Goal: Task Accomplishment & Management: Use online tool/utility

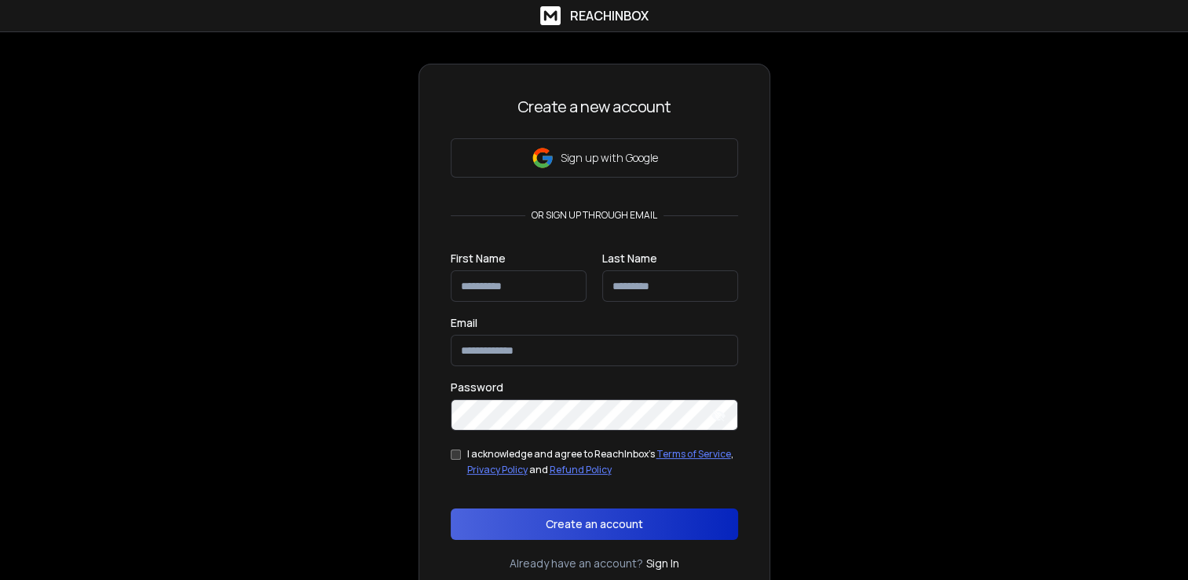
click at [640, 168] on button "Sign up with Google" at bounding box center [594, 157] width 287 height 39
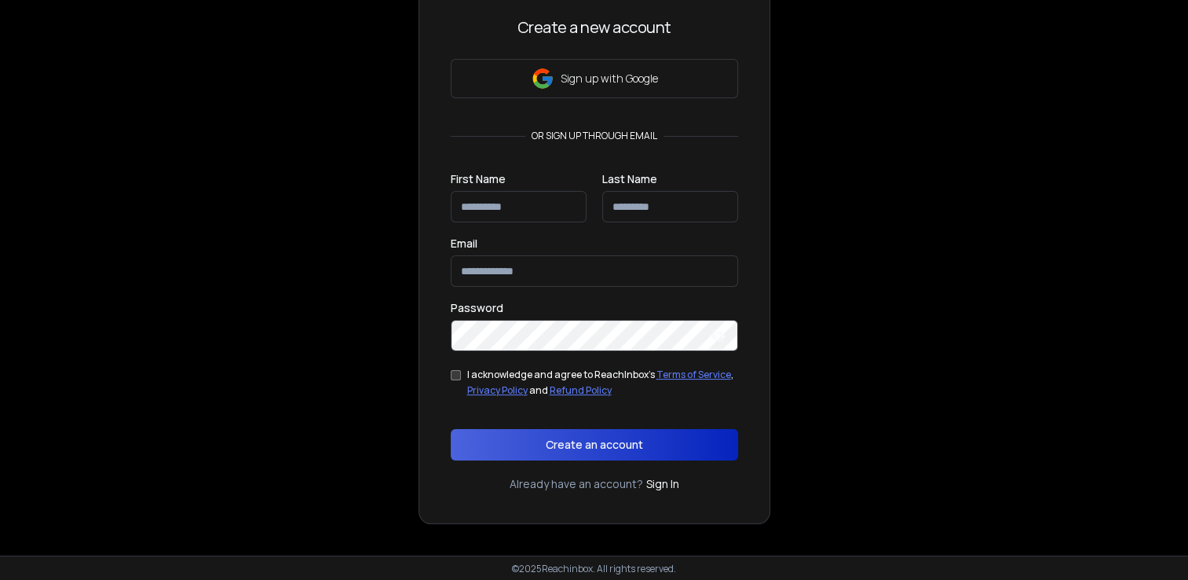
click at [665, 489] on link "Sign In" at bounding box center [662, 484] width 33 height 16
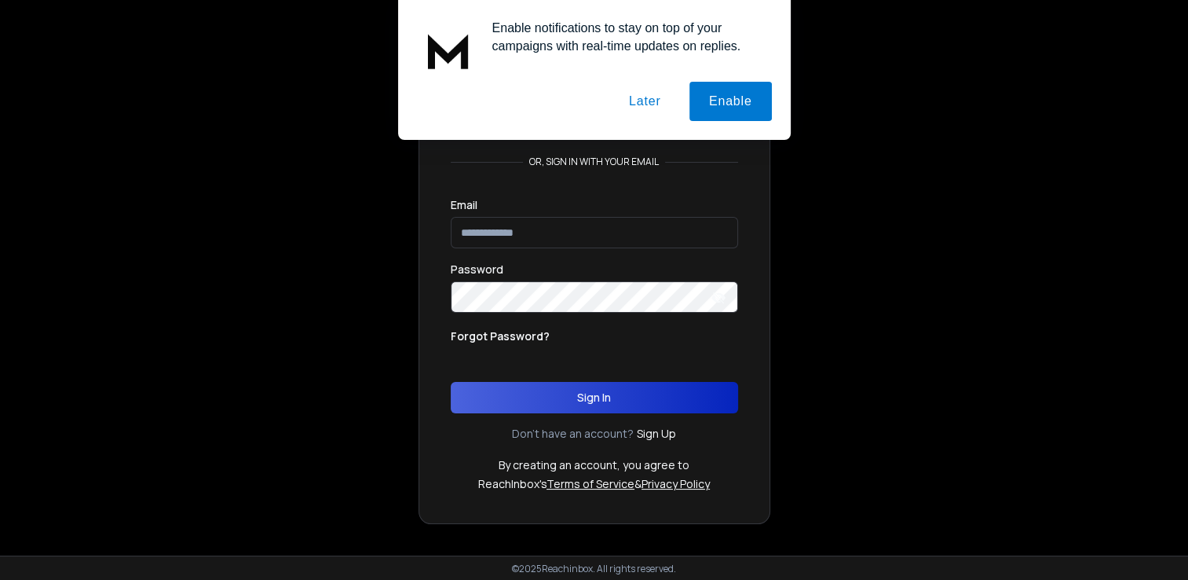
click at [660, 99] on button "Later" at bounding box center [645, 101] width 71 height 39
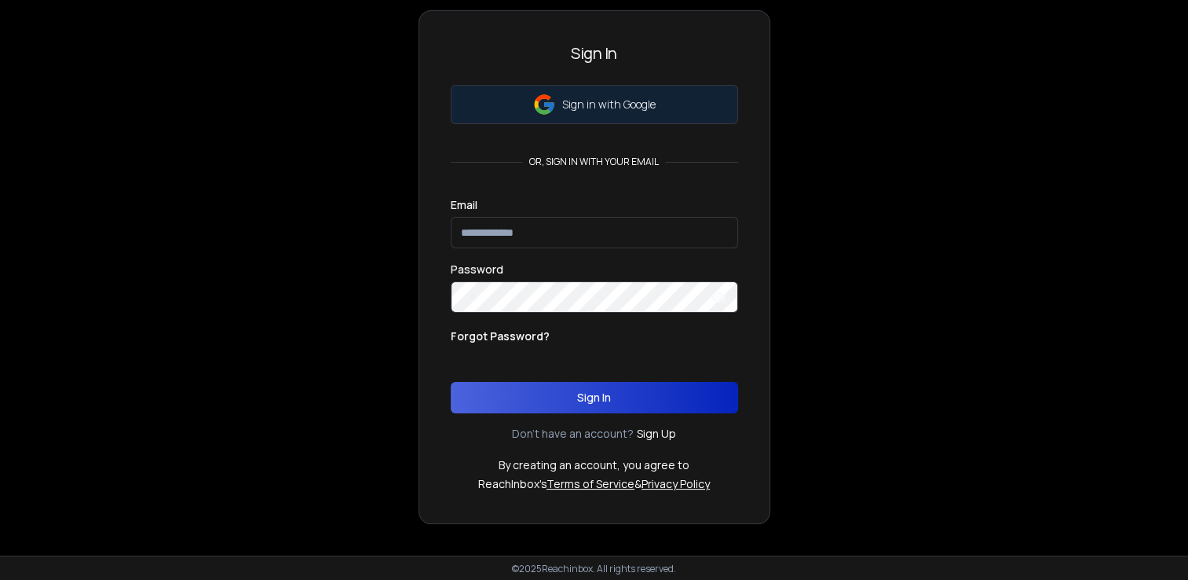
click at [626, 89] on button "Sign in with Google" at bounding box center [594, 104] width 287 height 39
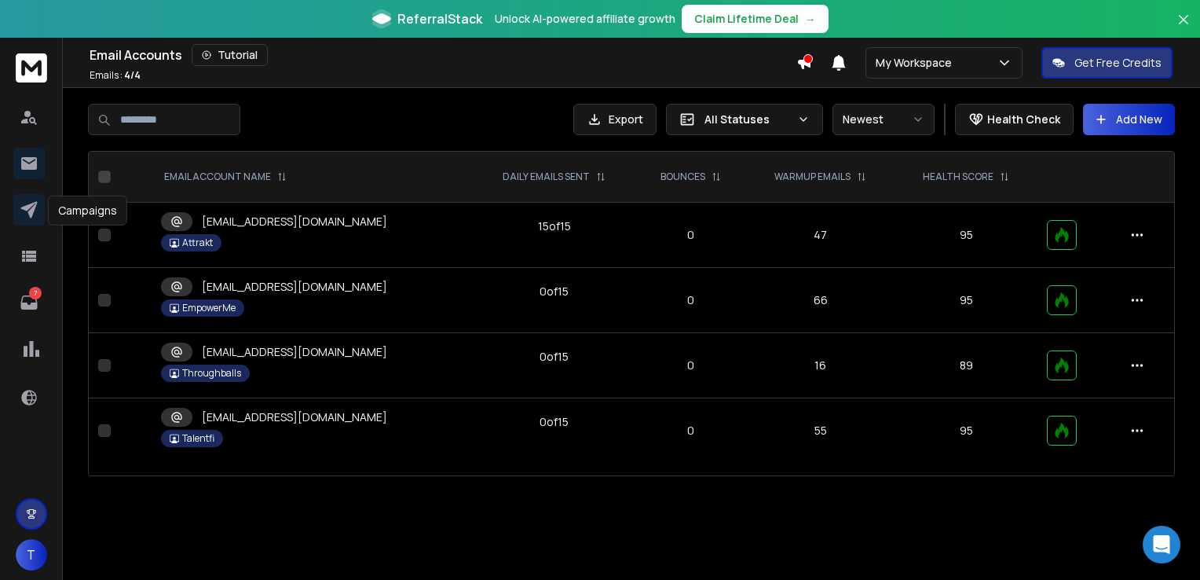
click at [34, 224] on link at bounding box center [28, 209] width 31 height 31
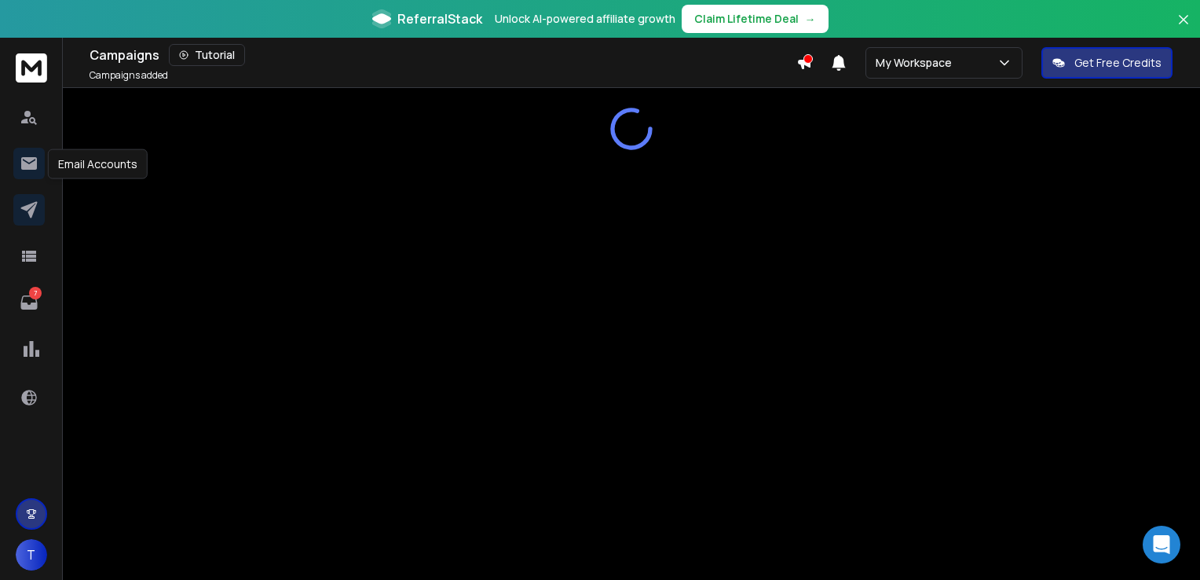
click at [39, 165] on link at bounding box center [28, 163] width 31 height 31
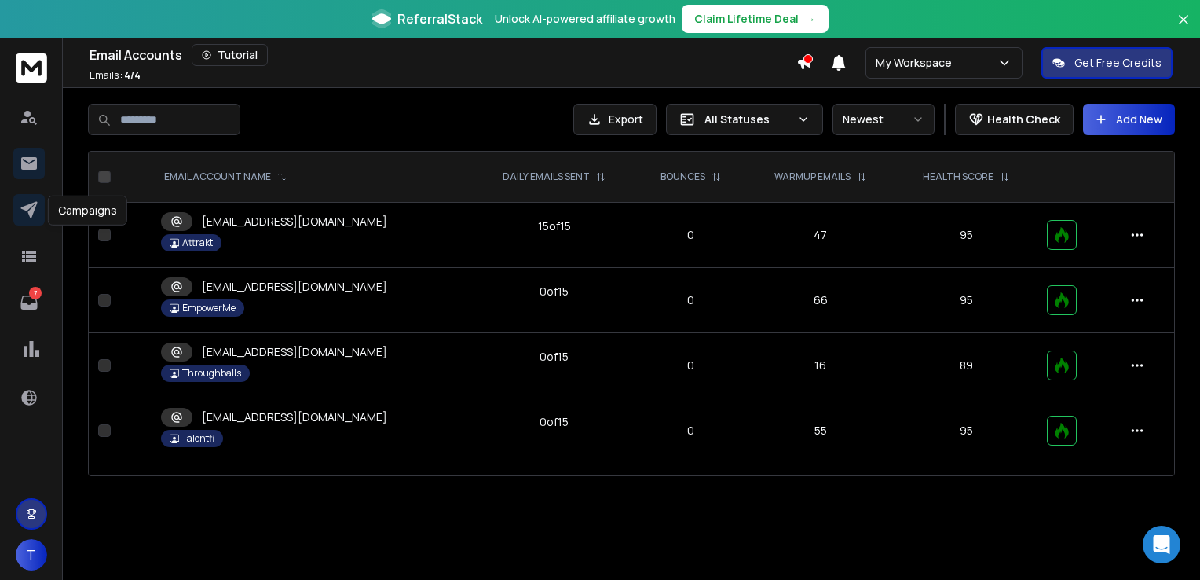
click at [25, 210] on icon at bounding box center [28, 210] width 16 height 16
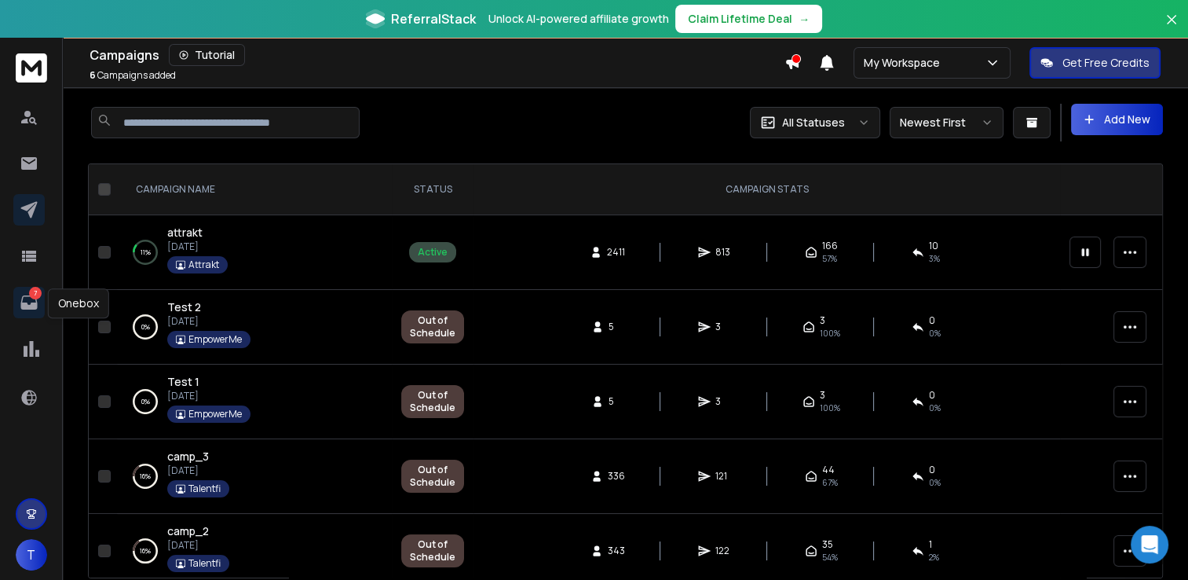
click at [23, 300] on icon at bounding box center [29, 302] width 19 height 19
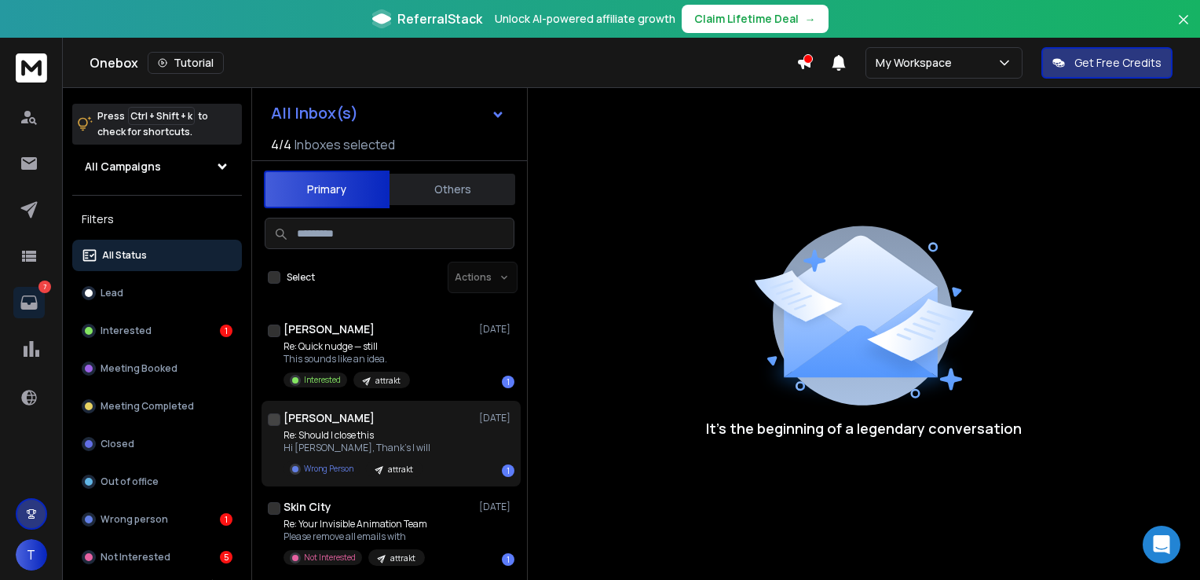
click at [377, 438] on p "Re: Should I close this" at bounding box center [357, 435] width 147 height 13
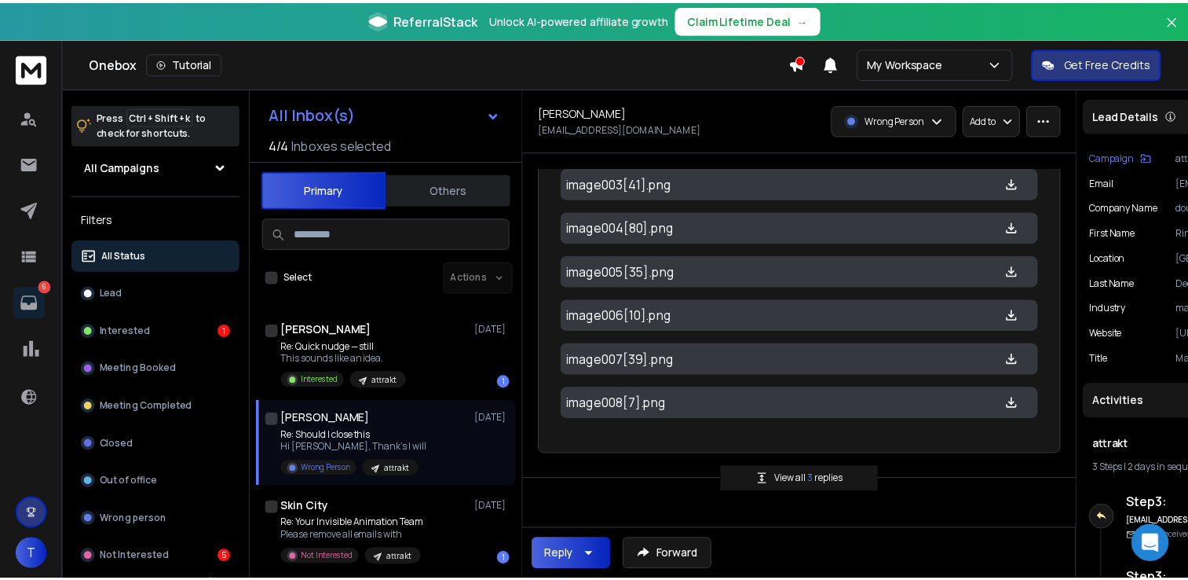
scroll to position [12, 0]
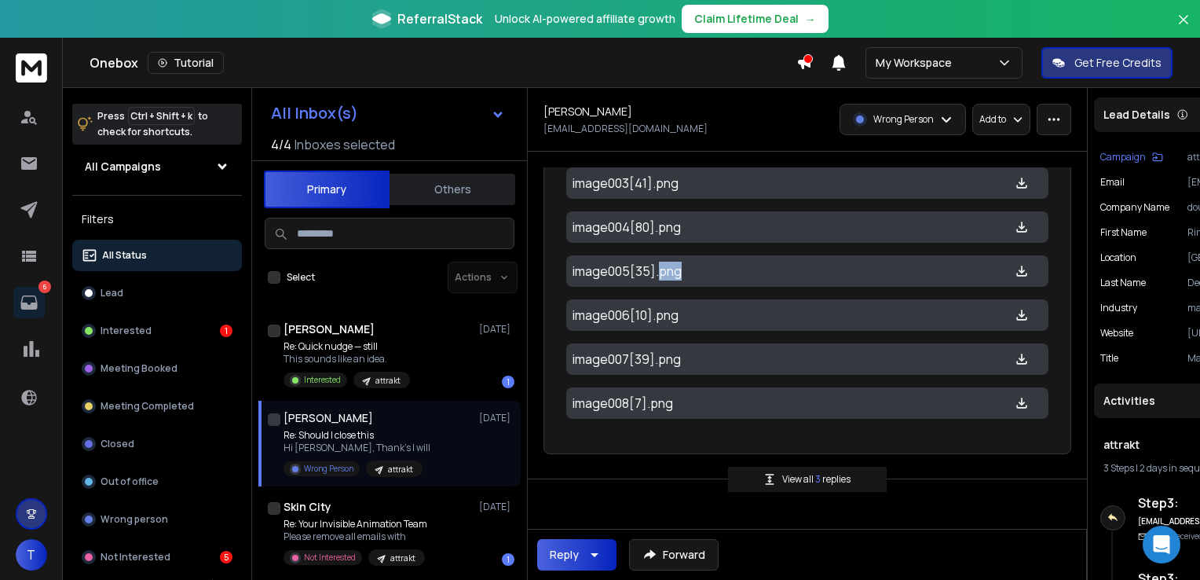
drag, startPoint x: 660, startPoint y: 256, endPoint x: 760, endPoint y: 244, distance: 100.4
click at [760, 255] on div "image005[35].png" at bounding box center [807, 270] width 482 height 31
click at [1027, 263] on icon at bounding box center [1022, 271] width 16 height 16
click at [696, 124] on div "Rinat Dequcinis Rinat Dequcinis rinat@barril.co.za Wrong Person Add to Wrong Pe…" at bounding box center [807, 120] width 559 height 64
click at [21, 198] on link at bounding box center [28, 209] width 31 height 31
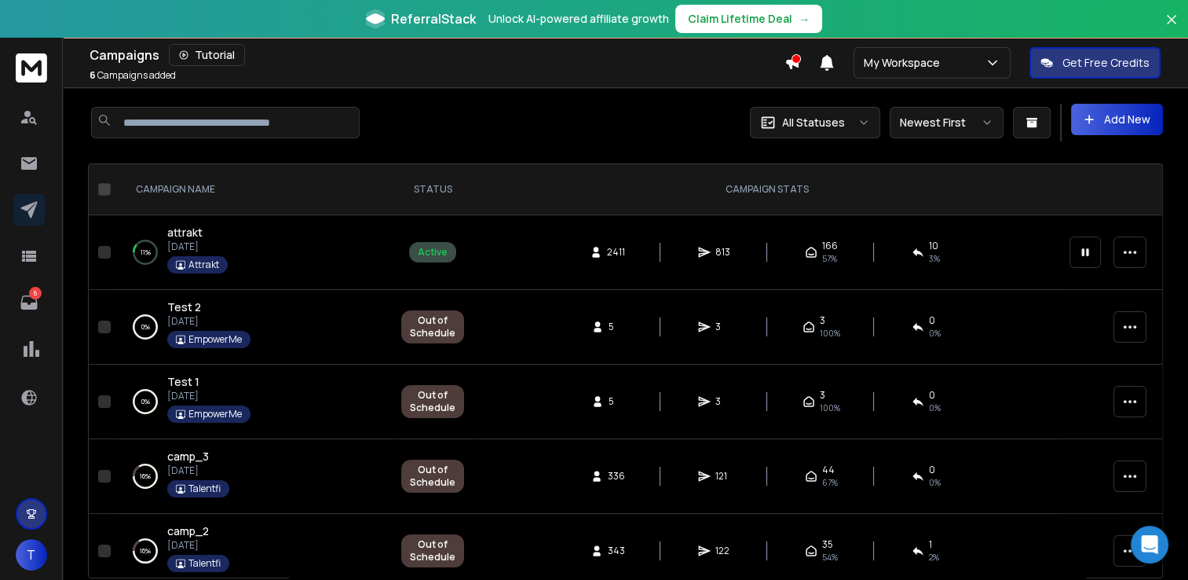
click at [305, 275] on div "11 % attrakt 3 months ago Attrakt" at bounding box center [254, 252] width 243 height 55
click at [387, 254] on td "11 % attrakt 3 months ago Attrakt" at bounding box center [254, 252] width 275 height 75
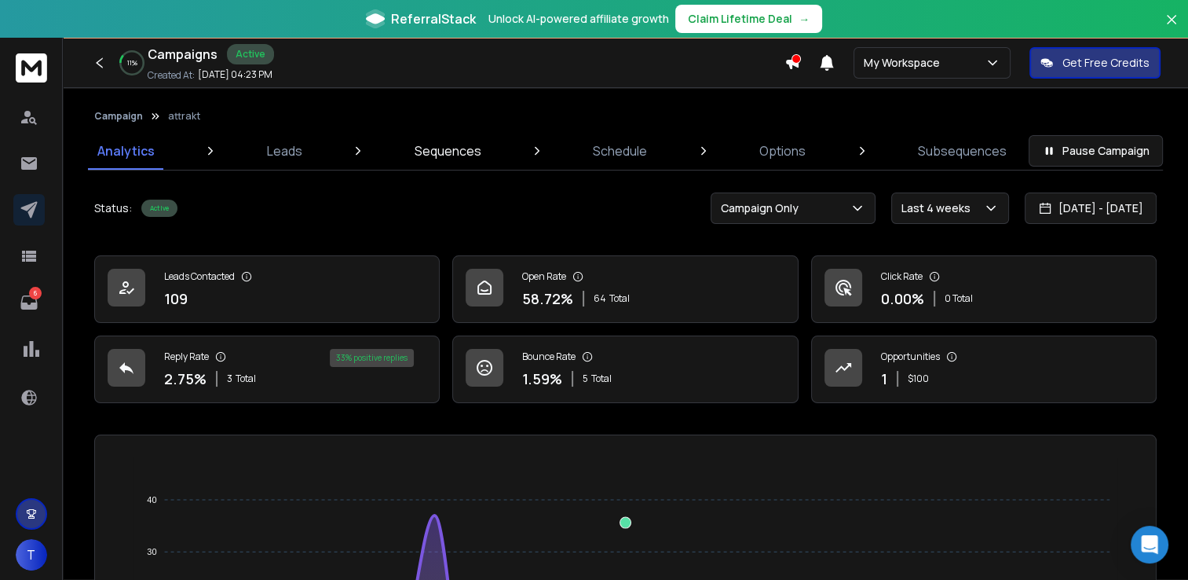
click at [443, 148] on p "Sequences" at bounding box center [448, 150] width 67 height 19
click at [457, 148] on p "Sequences" at bounding box center [448, 150] width 67 height 19
click at [537, 147] on icon at bounding box center [537, 151] width 13 height 13
click at [418, 149] on p "Sequences" at bounding box center [448, 150] width 67 height 19
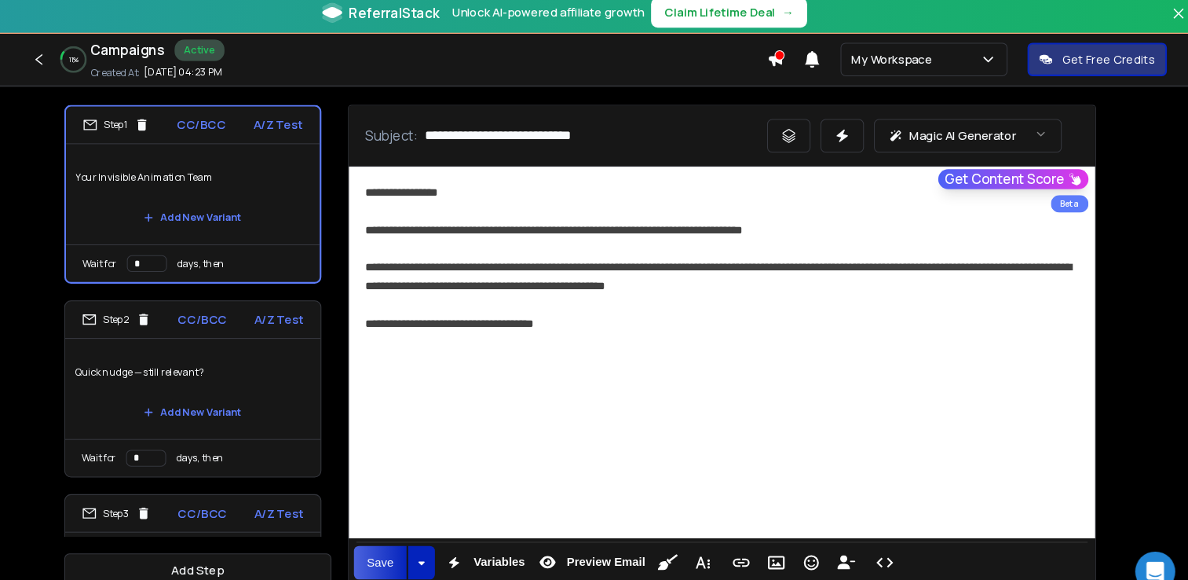
scroll to position [87, 0]
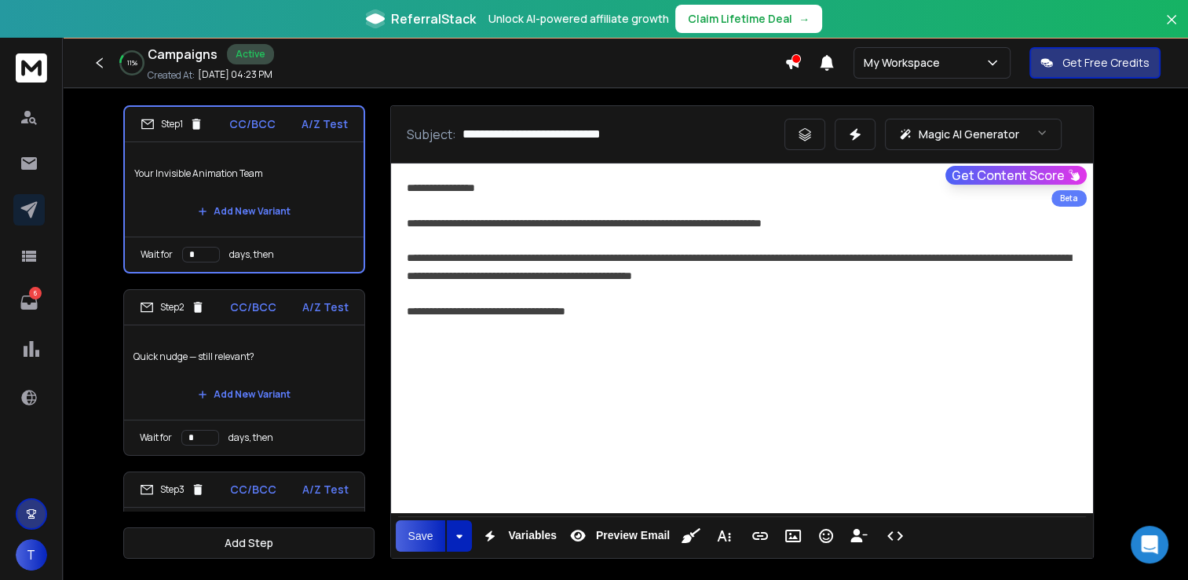
click at [310, 342] on p "Quick nudge — still relevant?" at bounding box center [244, 357] width 221 height 44
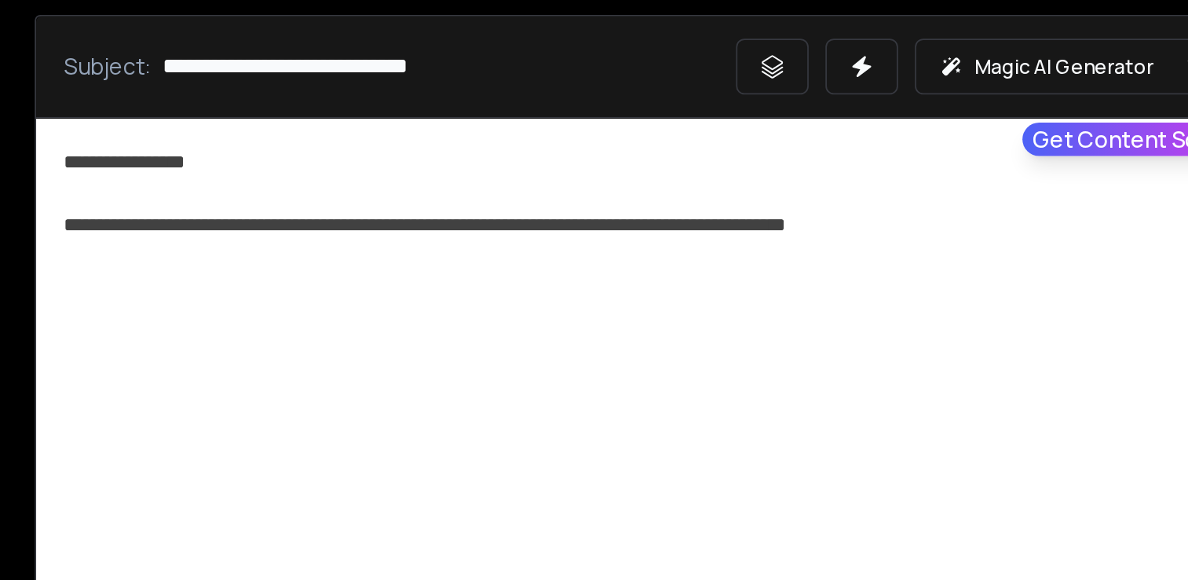
click at [833, 251] on div "**********" at bounding box center [742, 337] width 702 height 348
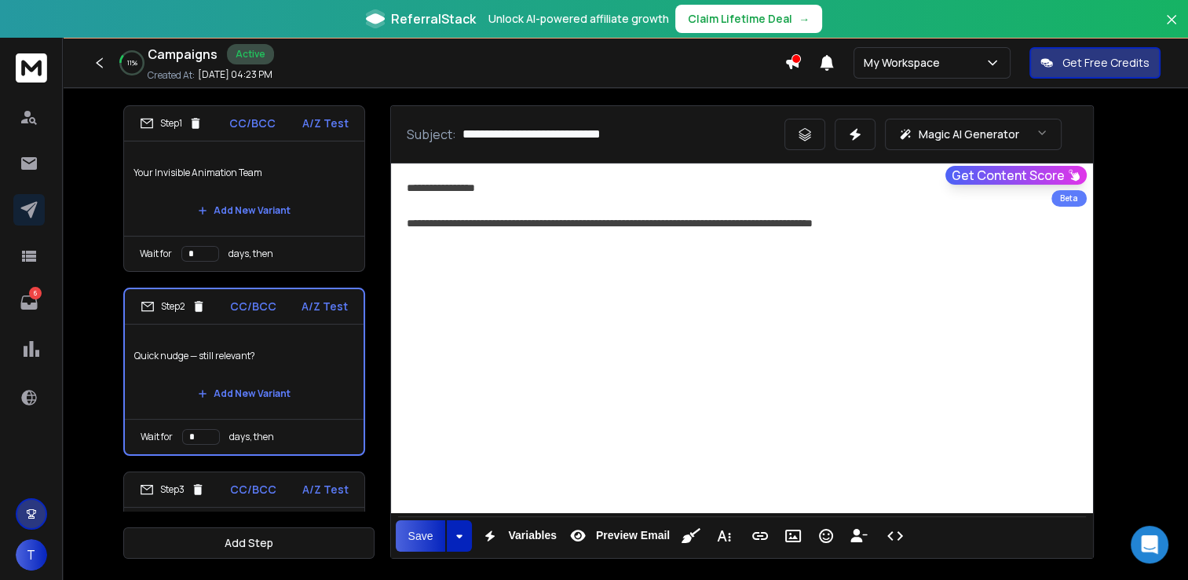
scroll to position [89, 0]
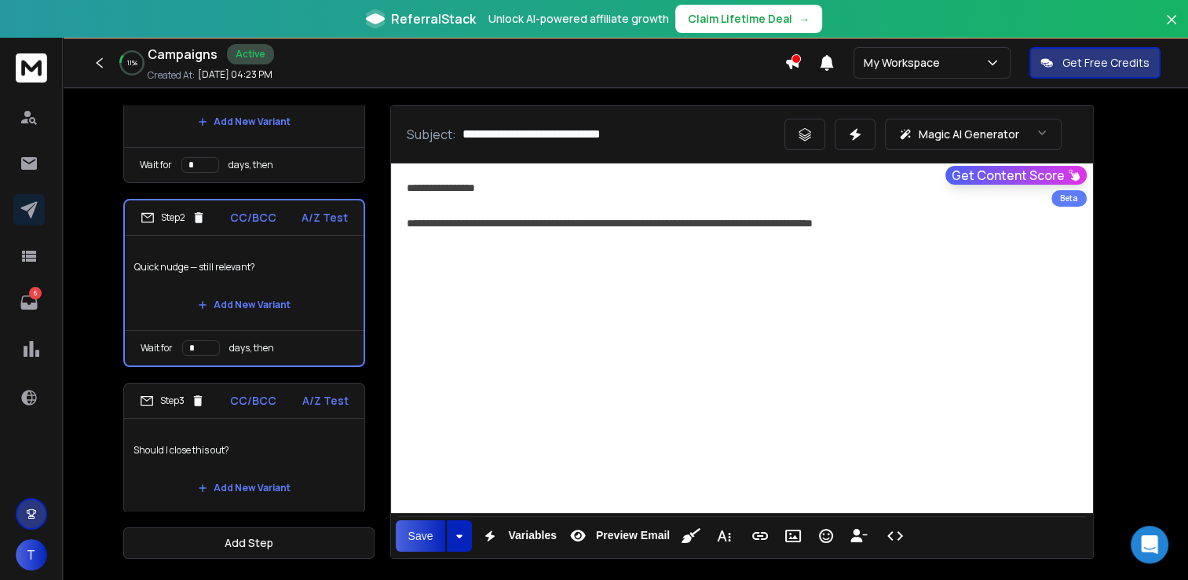
click at [284, 465] on p "Should I close this out?" at bounding box center [244, 450] width 221 height 44
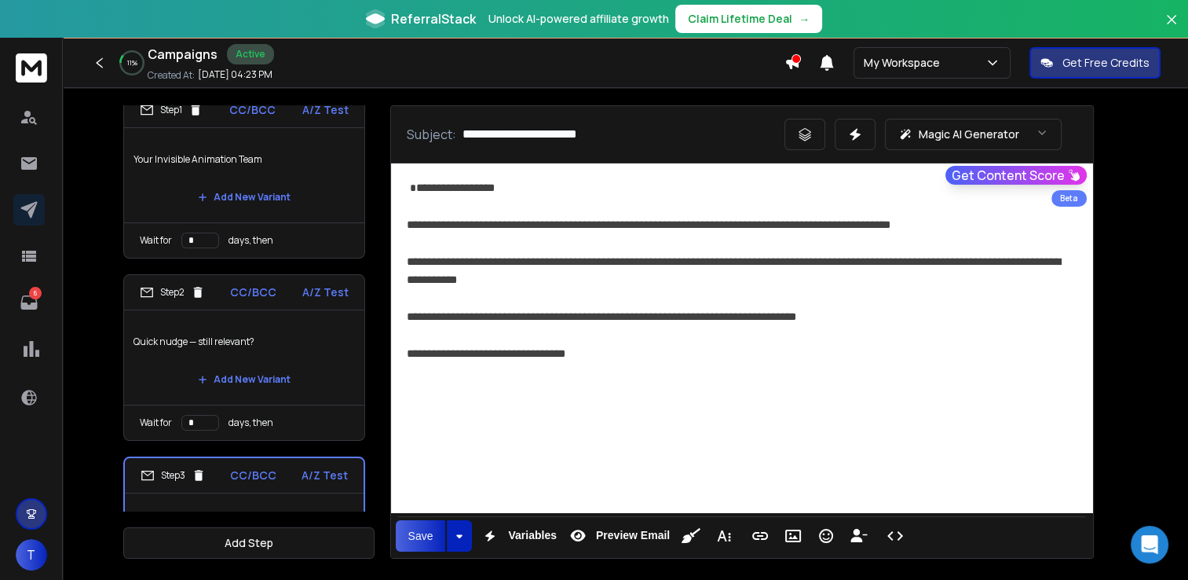
scroll to position [0, 0]
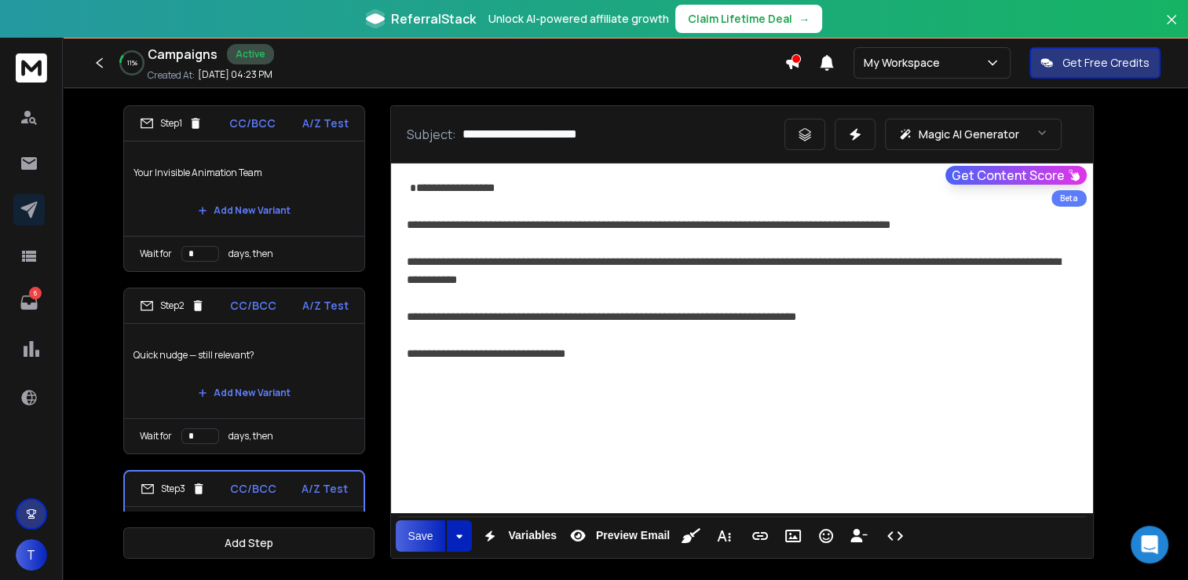
click at [311, 220] on div "Add New Variant" at bounding box center [244, 210] width 221 height 31
type input "**********"
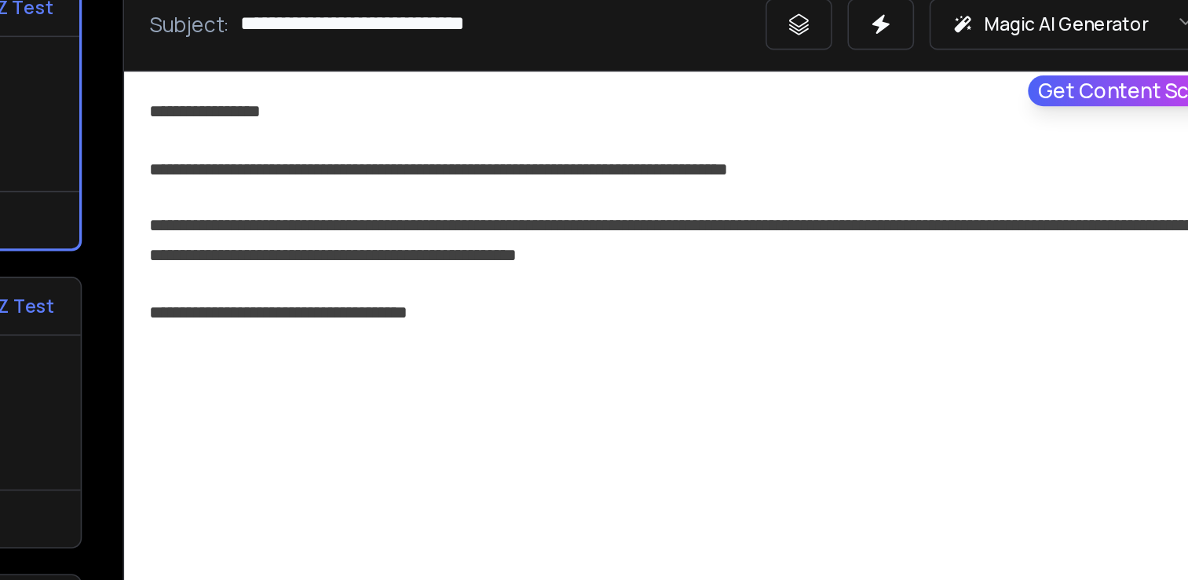
scroll to position [87, 0]
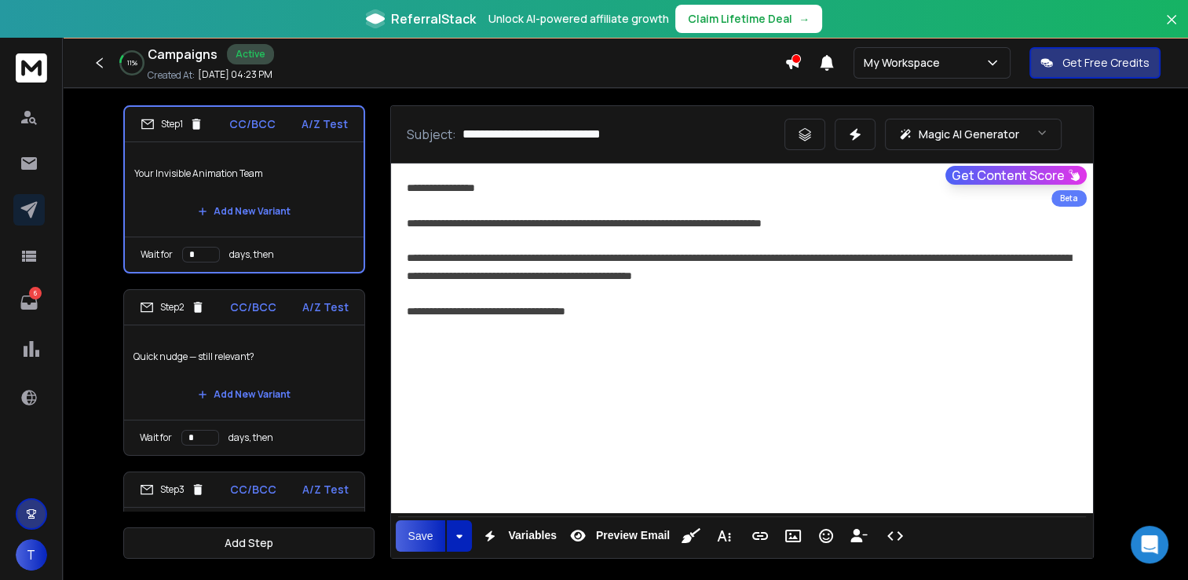
click at [34, 71] on icon at bounding box center [31, 67] width 31 height 29
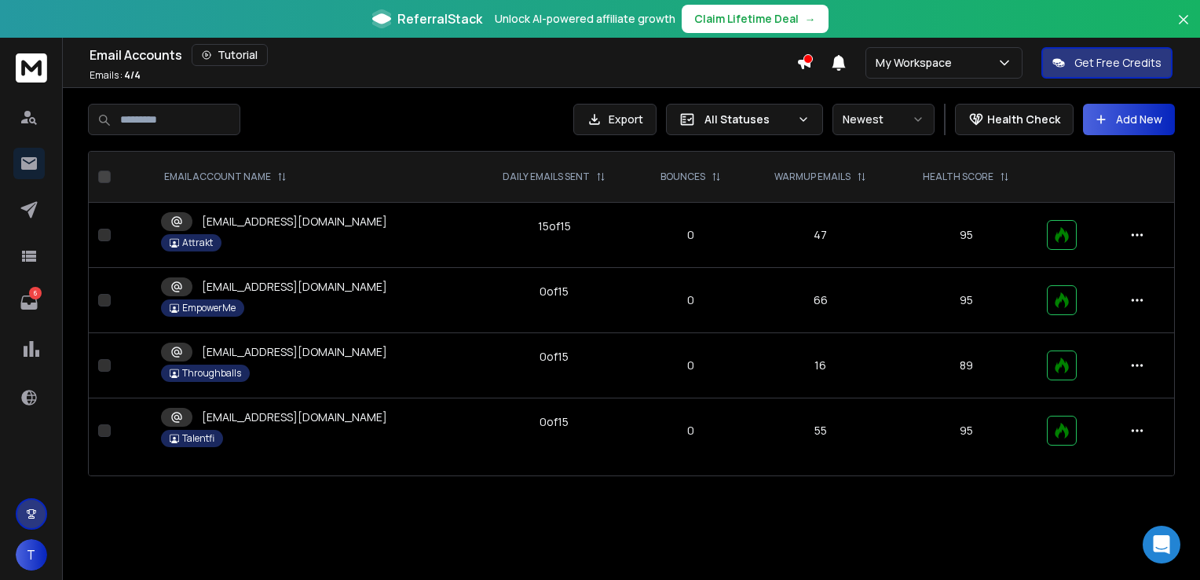
click at [361, 356] on div "services@throughballs.com" at bounding box center [312, 351] width 302 height 19
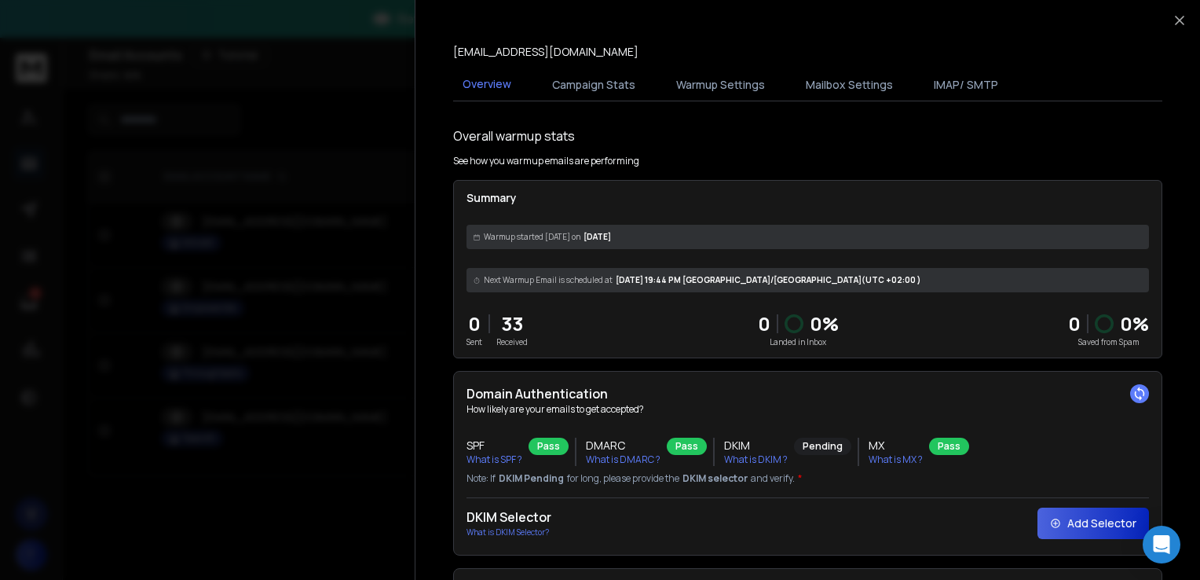
click at [1179, 9] on div "Multi Select Table Sheet services@throughballs.com Overview Campaign Stats Warm…" at bounding box center [807, 290] width 785 height 580
click at [1177, 17] on icon "button" at bounding box center [1180, 21] width 16 height 16
